Goal: Ask a question

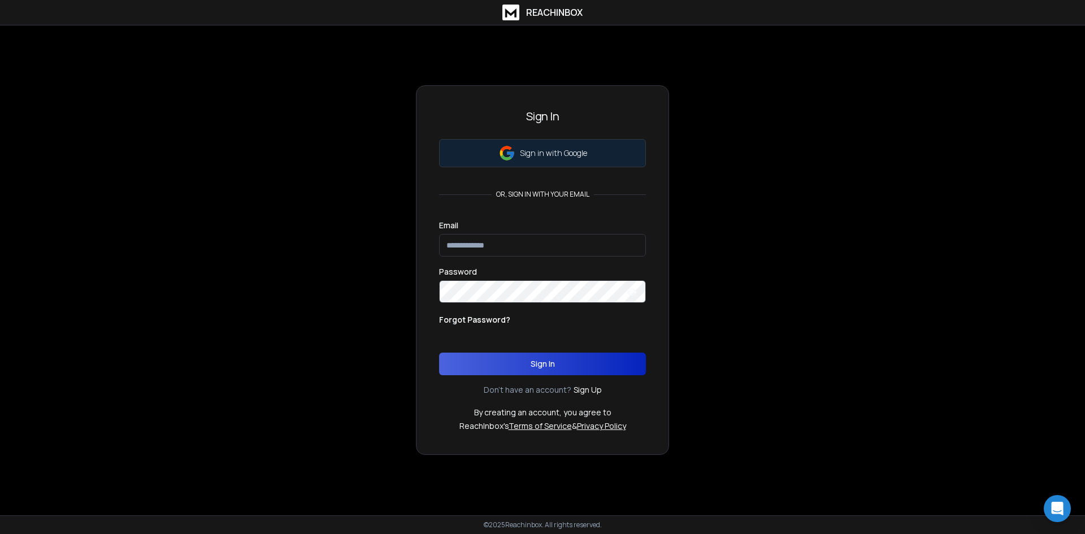
click at [542, 141] on button "Sign in with Google" at bounding box center [542, 153] width 207 height 28
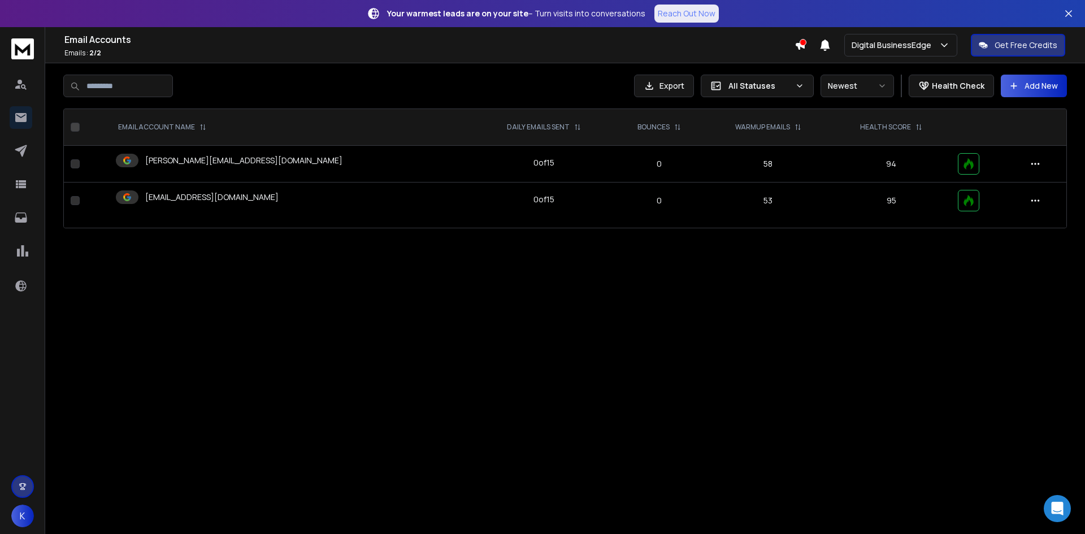
click at [675, 11] on p "Reach Out Now" at bounding box center [687, 13] width 58 height 11
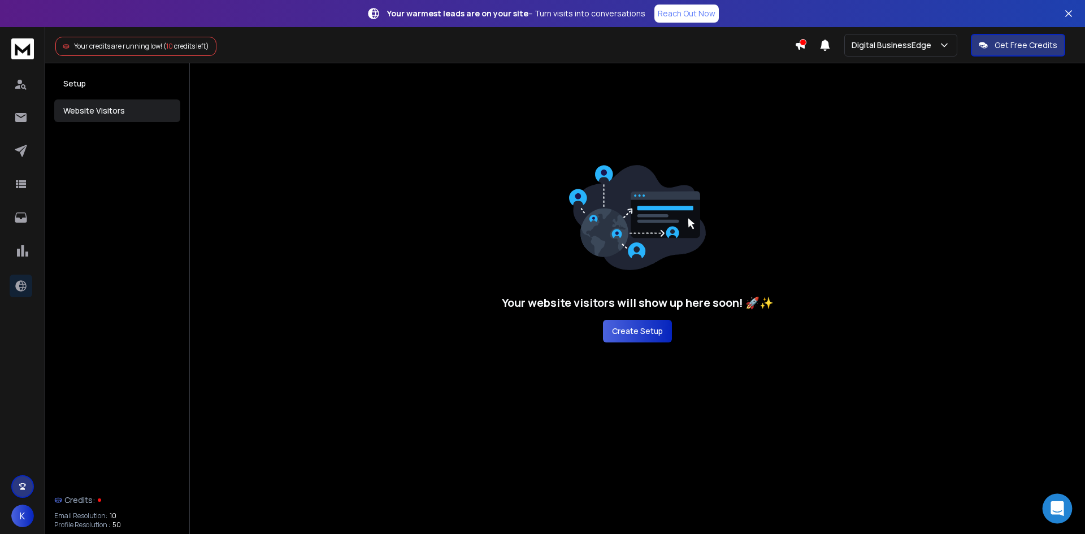
click at [1063, 513] on icon "Open Intercom Messenger" at bounding box center [1057, 508] width 13 height 15
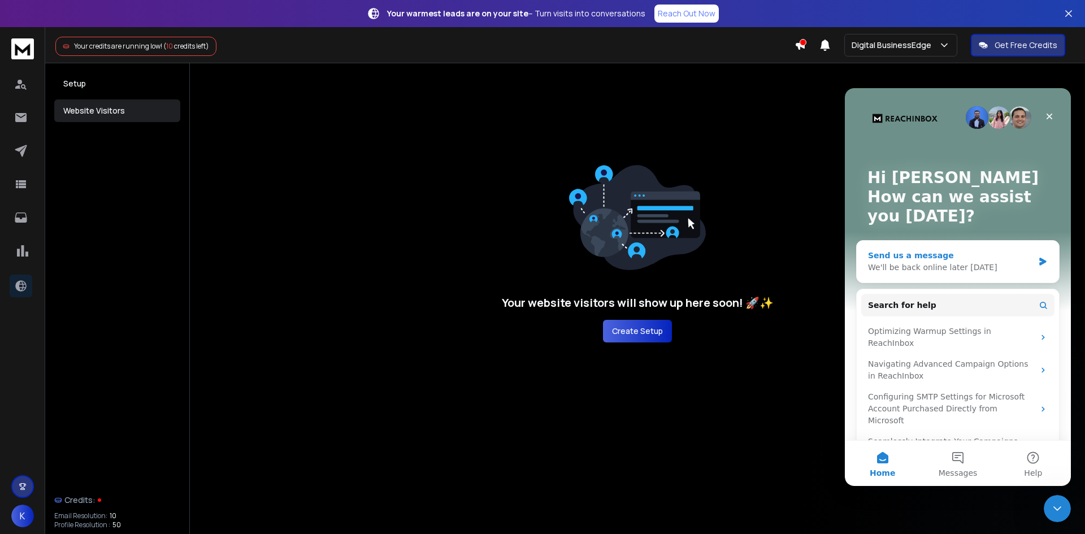
click at [921, 260] on div "Send us a message" at bounding box center [951, 256] width 166 height 12
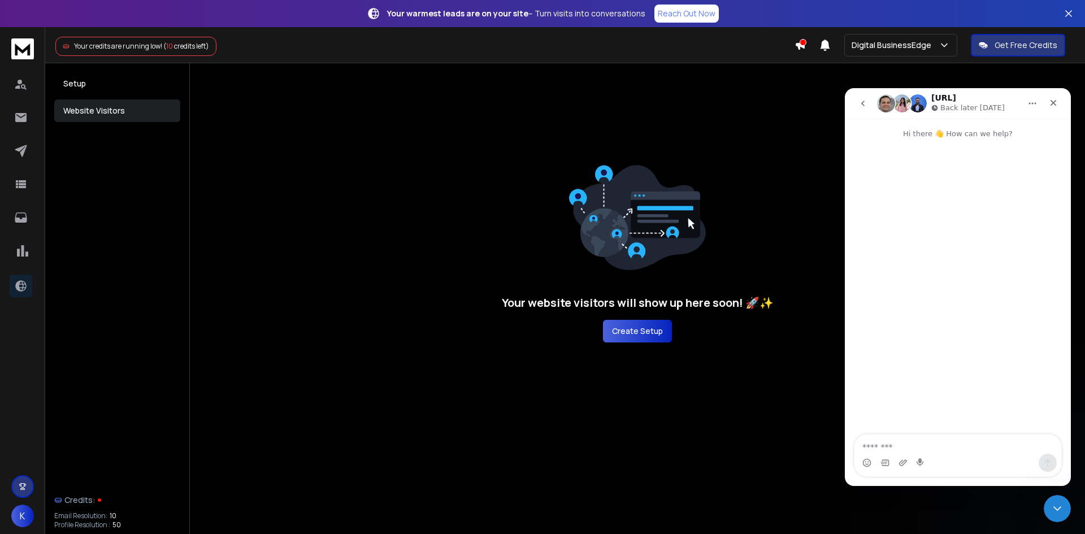
click at [894, 443] on textarea "Message…" at bounding box center [958, 444] width 207 height 19
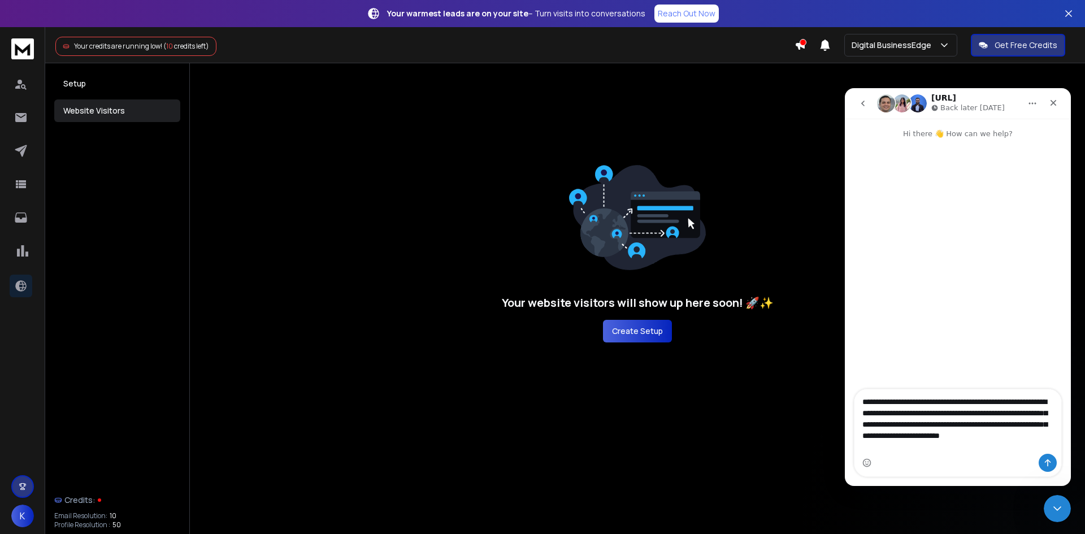
type textarea "**********"
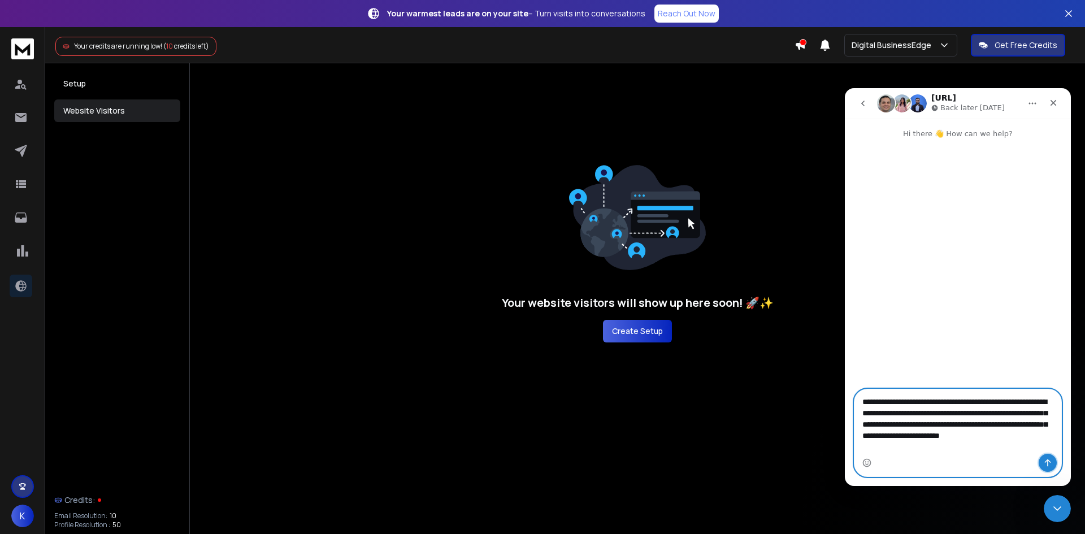
click at [1049, 464] on icon "Send a message…" at bounding box center [1048, 462] width 9 height 9
